Goal: Task Accomplishment & Management: Use online tool/utility

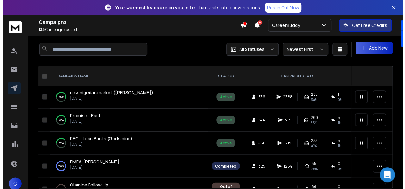
scroll to position [579, 0]
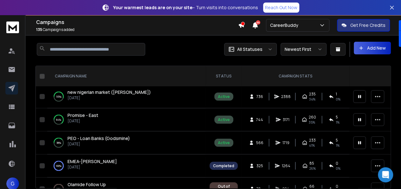
click at [74, 137] on span "PEO - Loan Banks (Godsmine)" at bounding box center [98, 138] width 62 height 6
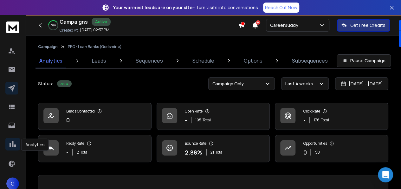
click at [14, 145] on icon at bounding box center [12, 144] width 9 height 9
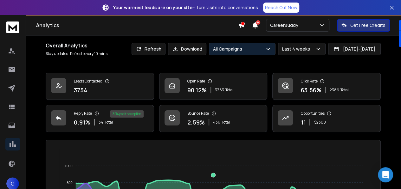
click at [233, 48] on div "All Campaigns" at bounding box center [242, 49] width 58 height 6
click at [223, 51] on p "All Campaigns" at bounding box center [229, 49] width 32 height 6
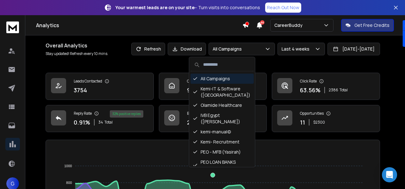
click at [205, 79] on div "All Campaigns" at bounding box center [222, 79] width 63 height 10
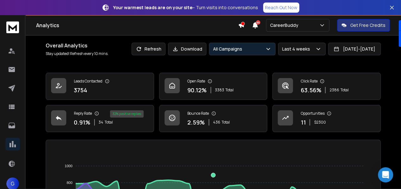
click at [228, 50] on div "All Campaigns" at bounding box center [242, 49] width 58 height 6
click at [228, 53] on button "All Campaigns" at bounding box center [242, 49] width 66 height 13
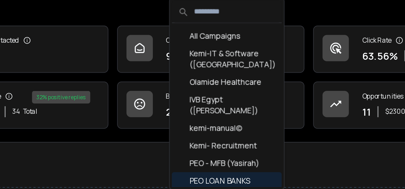
click at [209, 157] on div "PEO LOAN BANKS (GODSMINE)" at bounding box center [222, 165] width 63 height 16
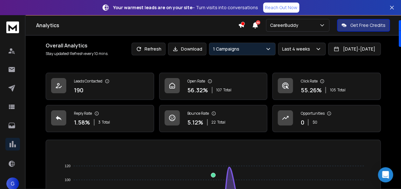
click at [223, 52] on button "1 Campaigns" at bounding box center [242, 49] width 66 height 13
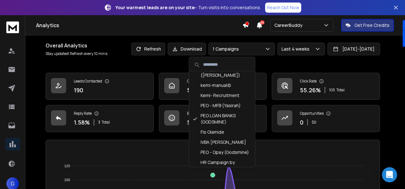
scroll to position [47, 0]
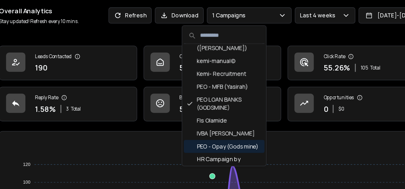
click at [207, 147] on div "PEO - Opay (Godsmine)" at bounding box center [222, 152] width 63 height 10
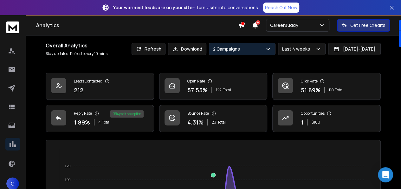
click at [215, 50] on p "2 Campaigns" at bounding box center [227, 49] width 29 height 6
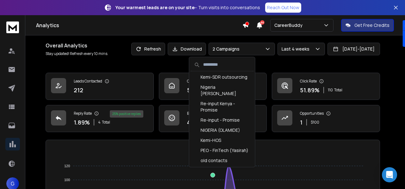
scroll to position [161, 0]
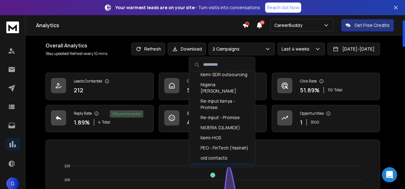
click at [213, 163] on div "PEO - Solar Energy (Godsmine)" at bounding box center [222, 171] width 63 height 16
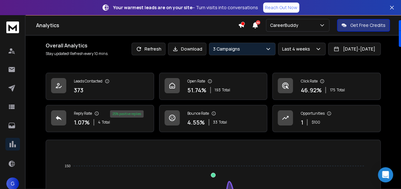
click at [213, 51] on p "3 Campaigns" at bounding box center [227, 49] width 29 height 6
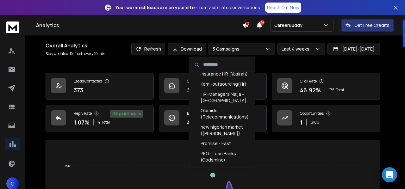
scroll to position [274, 0]
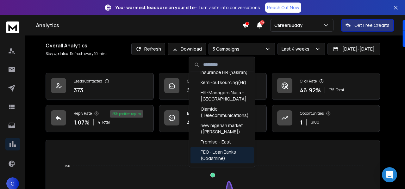
click at [206, 147] on div "PEO - Loan Banks (Godsmine)" at bounding box center [222, 155] width 63 height 16
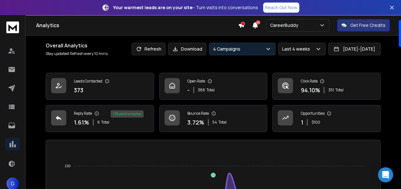
click at [221, 48] on p "4 Campaigns" at bounding box center [228, 49] width 30 height 6
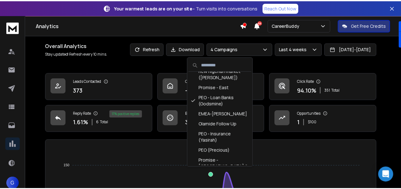
scroll to position [303, 0]
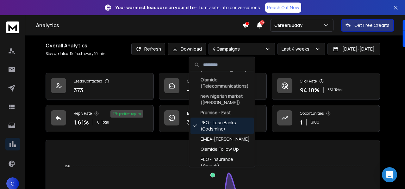
click at [217, 118] on div "PEO - Loan Banks (Godsmine)" at bounding box center [222, 126] width 63 height 16
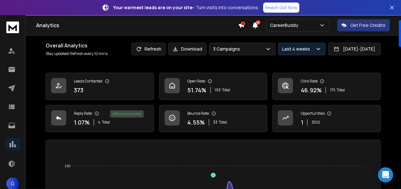
click at [315, 51] on icon "button" at bounding box center [318, 49] width 6 height 6
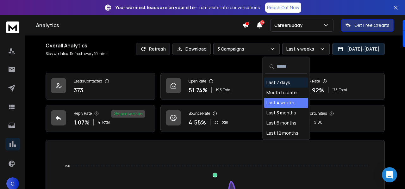
click at [332, 48] on button "[DATE] - [DATE]" at bounding box center [358, 49] width 53 height 13
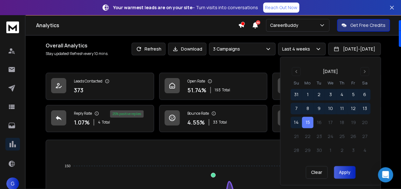
click at [296, 93] on button "31" at bounding box center [295, 94] width 11 height 11
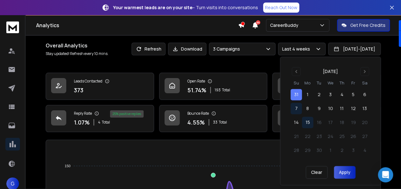
click at [298, 107] on button "7" at bounding box center [295, 108] width 11 height 11
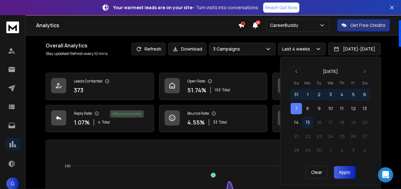
click at [298, 107] on button "7" at bounding box center [295, 108] width 11 height 11
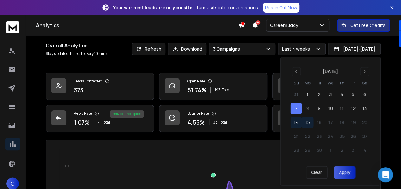
click at [294, 122] on button "14" at bounding box center [295, 122] width 11 height 11
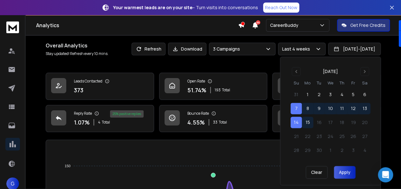
click at [344, 174] on button "Apply" at bounding box center [344, 173] width 22 height 13
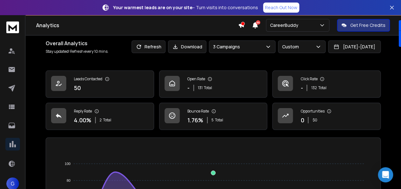
scroll to position [0, 0]
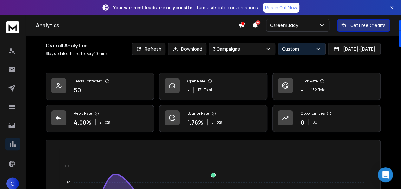
click at [282, 52] on p "Custom" at bounding box center [291, 49] width 19 height 6
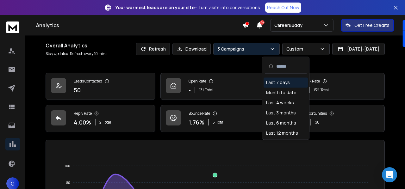
click at [255, 54] on button "3 Campaigns" at bounding box center [246, 49] width 66 height 13
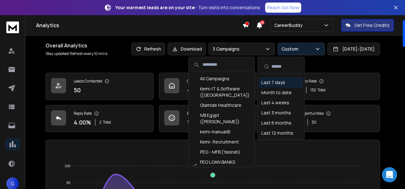
click at [282, 49] on p "Custom" at bounding box center [291, 49] width 19 height 6
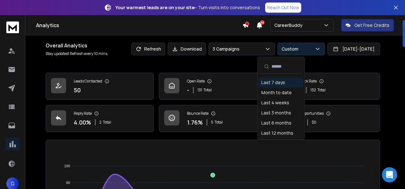
click at [288, 48] on div "Custom" at bounding box center [301, 49] width 39 height 6
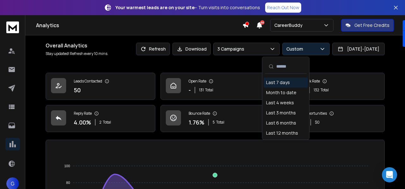
click at [319, 51] on icon "button" at bounding box center [322, 49] width 6 height 6
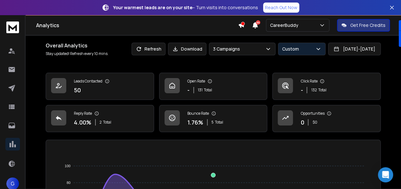
click at [287, 51] on div "Custom" at bounding box center [301, 49] width 39 height 6
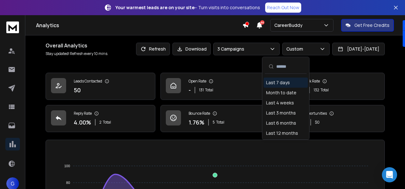
click at [286, 85] on div "Last 7 days" at bounding box center [278, 82] width 24 height 6
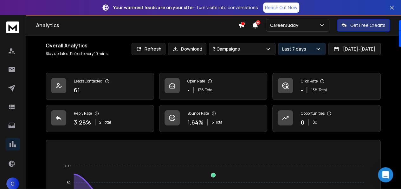
click at [315, 46] on icon "button" at bounding box center [318, 49] width 6 height 6
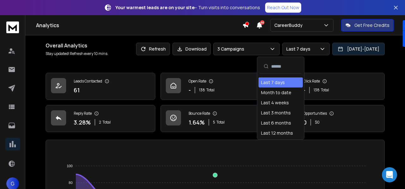
click at [332, 50] on button "[DATE] - [DATE]" at bounding box center [358, 49] width 53 height 13
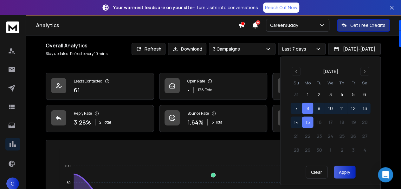
click at [297, 105] on button "7" at bounding box center [295, 108] width 11 height 11
click at [348, 169] on button "Apply" at bounding box center [344, 172] width 22 height 13
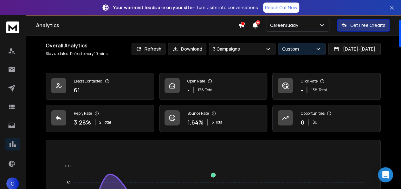
click at [315, 50] on icon "button" at bounding box center [318, 49] width 6 height 6
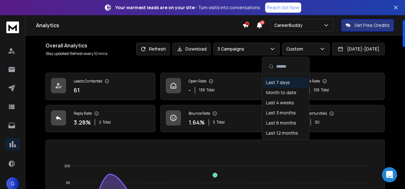
click at [250, 77] on link "Open Rate - 138 Total" at bounding box center [216, 86] width 110 height 27
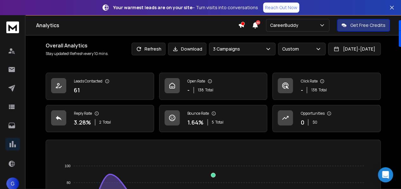
click at [315, 51] on icon "button" at bounding box center [318, 49] width 6 height 6
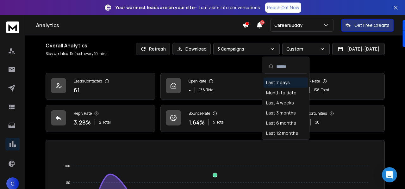
click at [291, 84] on div "Last 7 days" at bounding box center [286, 83] width 44 height 10
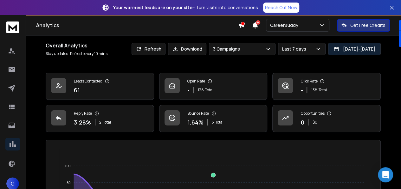
click at [344, 47] on button "[DATE] - [DATE]" at bounding box center [354, 49] width 53 height 13
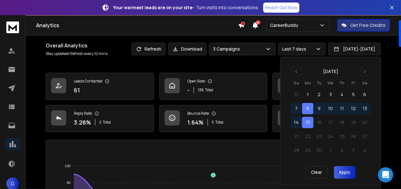
click at [294, 106] on button "7" at bounding box center [295, 108] width 11 height 11
click at [298, 122] on button "14" at bounding box center [295, 122] width 11 height 11
click at [347, 173] on button "Apply" at bounding box center [344, 173] width 22 height 13
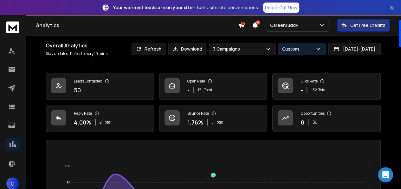
click at [283, 50] on div "Custom" at bounding box center [301, 49] width 39 height 6
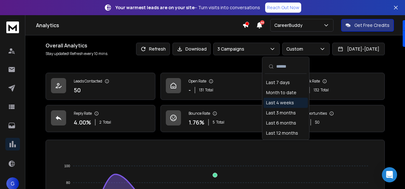
click at [287, 104] on div "Last 4 weeks" at bounding box center [280, 103] width 28 height 6
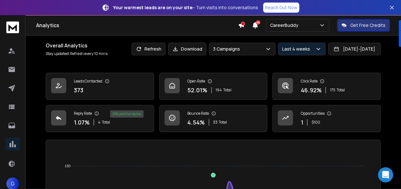
click at [292, 48] on div "Last 4 weeks" at bounding box center [301, 49] width 39 height 6
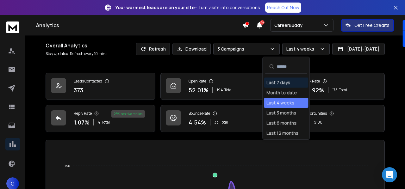
click at [278, 83] on div "Last 7 days" at bounding box center [279, 82] width 24 height 6
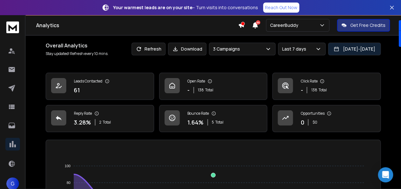
click at [328, 49] on button "[DATE] - [DATE]" at bounding box center [354, 49] width 53 height 13
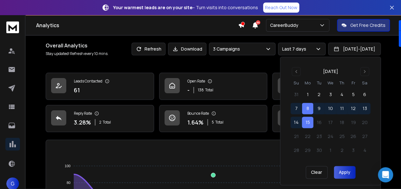
click at [295, 105] on button "7" at bounding box center [295, 108] width 11 height 11
click at [297, 123] on button "14" at bounding box center [295, 122] width 11 height 11
click at [343, 171] on button "Apply" at bounding box center [344, 173] width 22 height 13
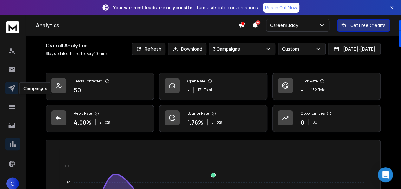
click at [13, 92] on icon at bounding box center [12, 89] width 8 height 8
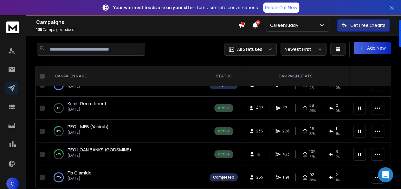
scroll to position [83, 0]
click at [122, 151] on span "PEO LOAN BANKS (GODSMINE)" at bounding box center [99, 149] width 64 height 6
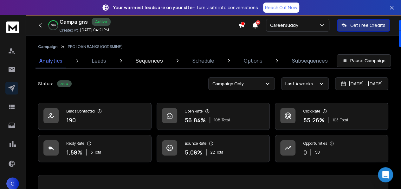
click at [146, 63] on p "Sequences" at bounding box center [149, 61] width 27 height 8
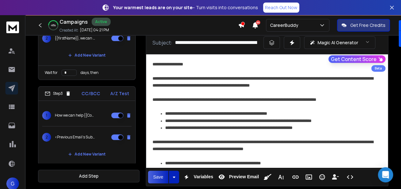
scroll to position [52, 0]
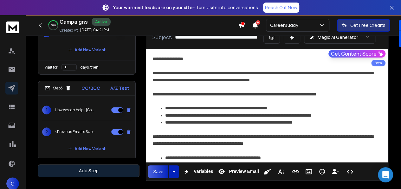
click at [91, 167] on button "Add Step" at bounding box center [88, 171] width 101 height 13
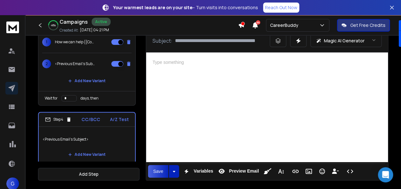
scroll to position [217, 0]
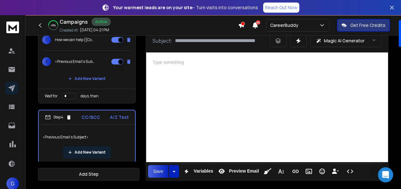
click at [97, 151] on button "Add New Variant" at bounding box center [86, 152] width 47 height 13
